Goal: Information Seeking & Learning: Find contact information

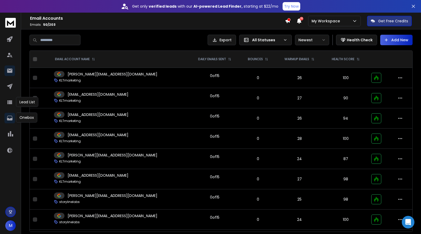
click at [9, 117] on icon at bounding box center [10, 118] width 6 height 6
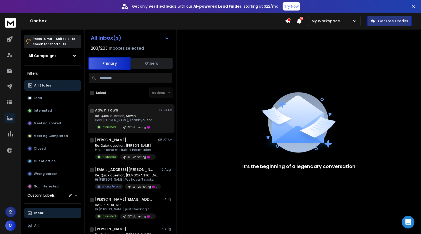
click at [128, 110] on div "Adwin Town 06:59 AM" at bounding box center [133, 110] width 77 height 5
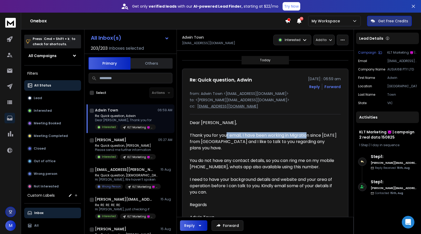
drag, startPoint x: 227, startPoint y: 135, endPoint x: 308, endPoint y: 135, distance: 81.8
click at [308, 135] on div "Thank you for your email, I have been working in Migration since [DATE] from [G…" at bounding box center [263, 141] width 147 height 19
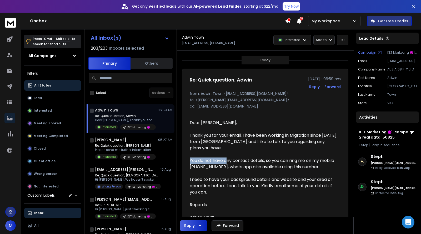
drag, startPoint x: 187, startPoint y: 159, endPoint x: 227, endPoint y: 161, distance: 40.5
click at [227, 161] on div "You do not have any contact details, so you can ring me on my mobile [PHONE_NUM…" at bounding box center [263, 164] width 147 height 13
click at [255, 160] on div "You do not have any contact details, so you can ring me on my mobile [PHONE_NUM…" at bounding box center [263, 164] width 147 height 13
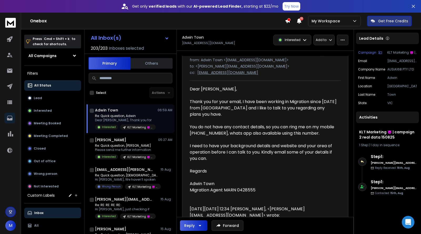
scroll to position [34, 0]
drag, startPoint x: 206, startPoint y: 133, endPoint x: 228, endPoint y: 133, distance: 22.4
click at [228, 133] on div "You do not have any contact details, so you can ring me on my mobile [PHONE_NUM…" at bounding box center [263, 129] width 147 height 13
click at [250, 132] on div "You do not have any contact details, so you can ring me on my mobile [PHONE_NUM…" at bounding box center [263, 129] width 147 height 13
click at [282, 130] on div "You do not have any contact details, so you can ring me on my mobile [PHONE_NUM…" at bounding box center [263, 129] width 147 height 13
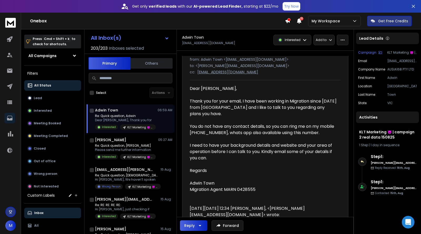
scroll to position [19, 0]
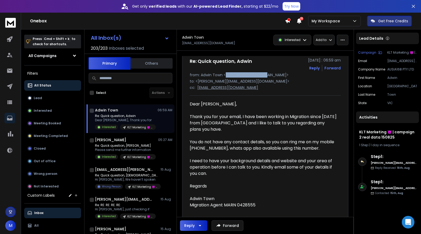
drag, startPoint x: 225, startPoint y: 75, endPoint x: 268, endPoint y: 76, distance: 43.1
click at [268, 76] on p "from: Adwin Town <[EMAIL_ADDRESS][DOMAIN_NAME]>" at bounding box center [265, 74] width 151 height 5
copy p "[EMAIL_ADDRESS][DOMAIN_NAME]"
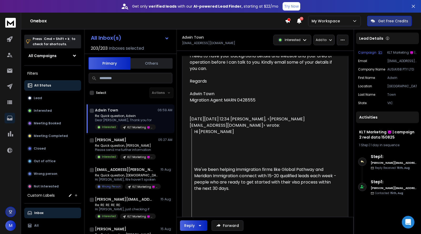
scroll to position [0, 0]
